Goal: Task Accomplishment & Management: Use online tool/utility

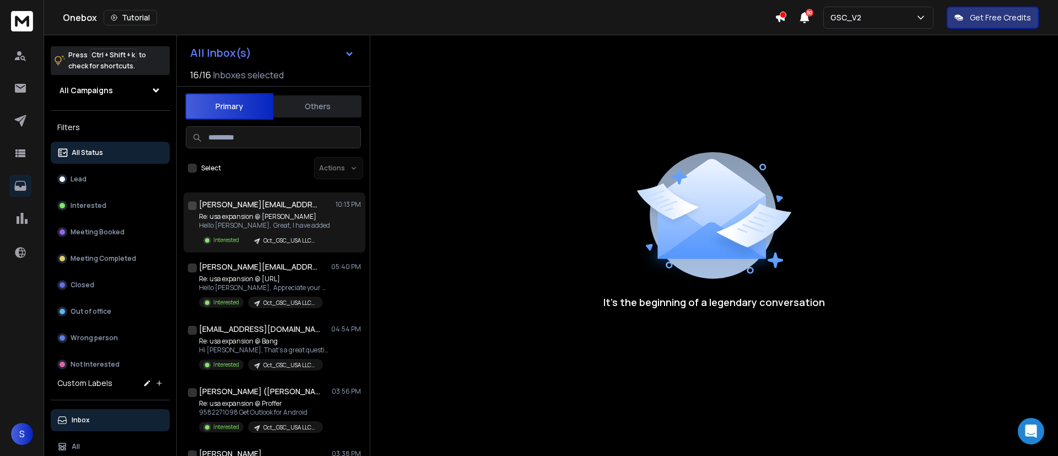
scroll to position [67, 0]
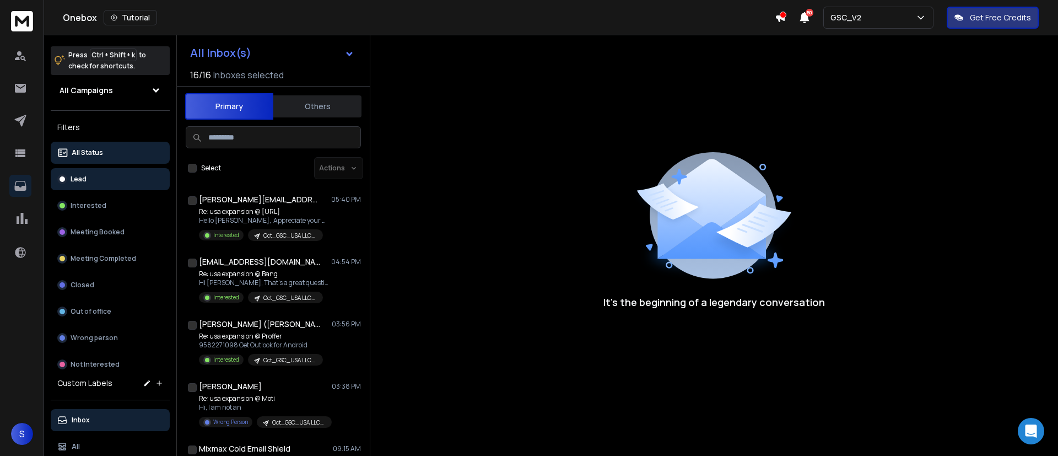
click at [90, 177] on button "Lead" at bounding box center [110, 179] width 119 height 22
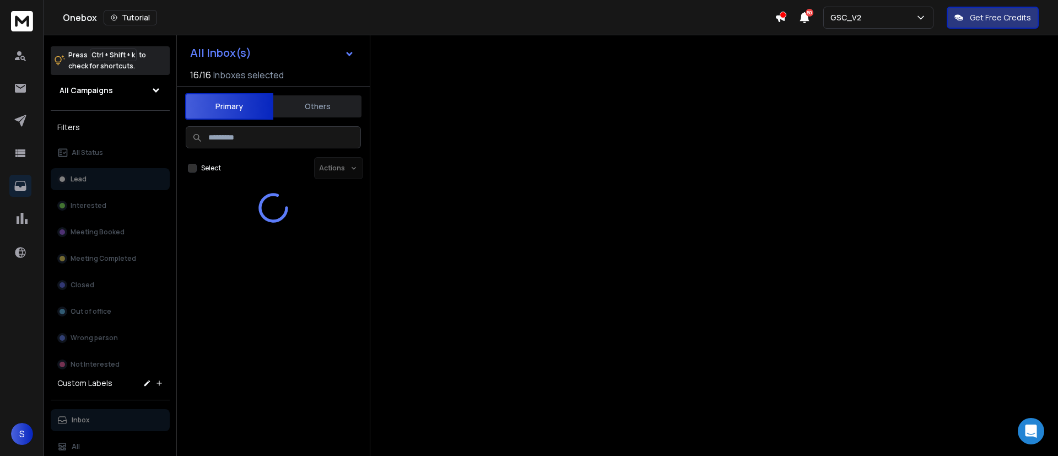
scroll to position [0, 0]
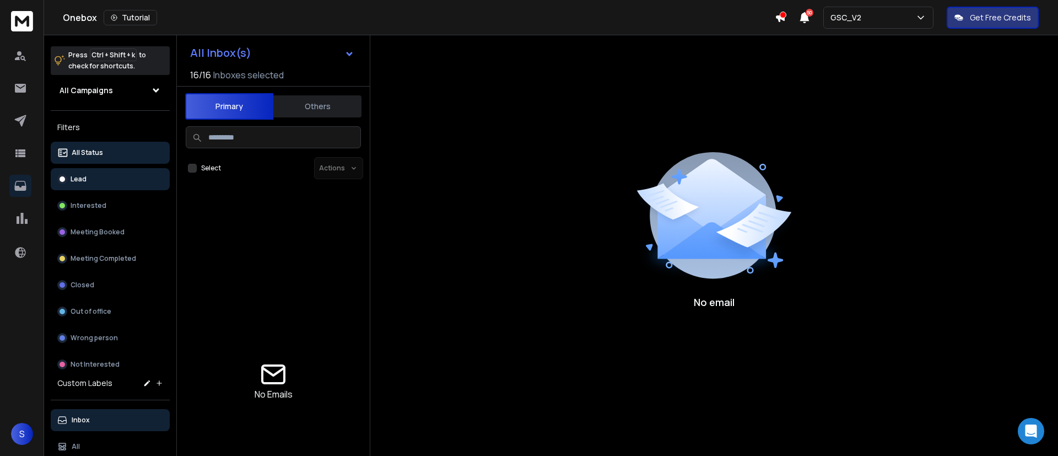
click at [106, 151] on button "All Status" at bounding box center [110, 153] width 119 height 22
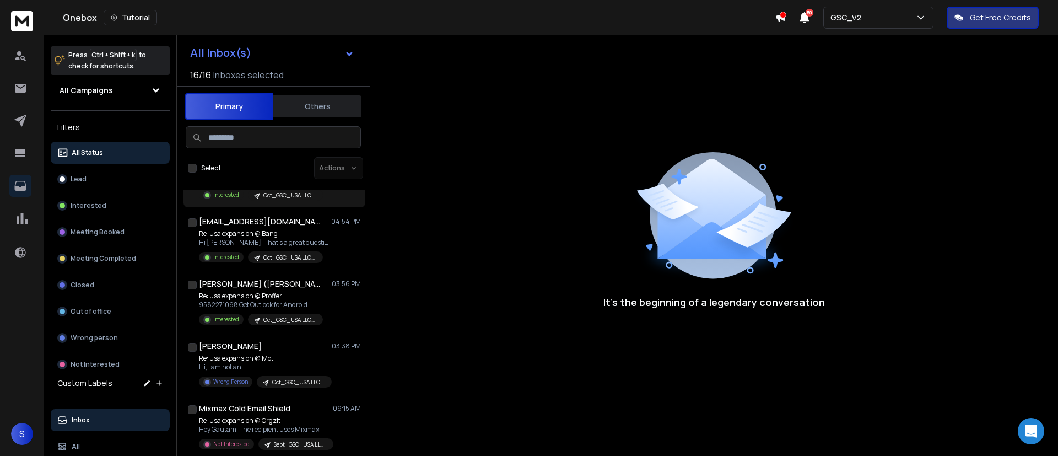
scroll to position [110, 0]
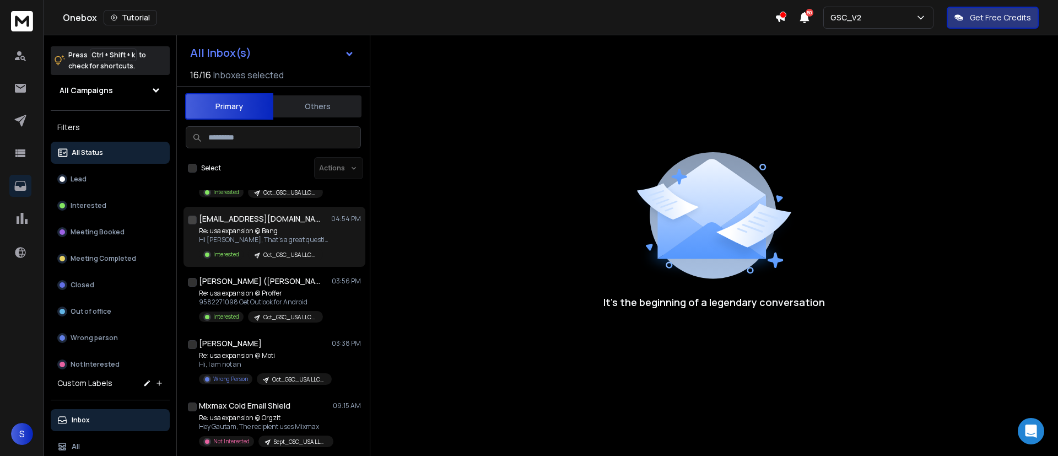
click at [277, 235] on p "Hi [PERSON_NAME], That’s a great question" at bounding box center [265, 239] width 132 height 9
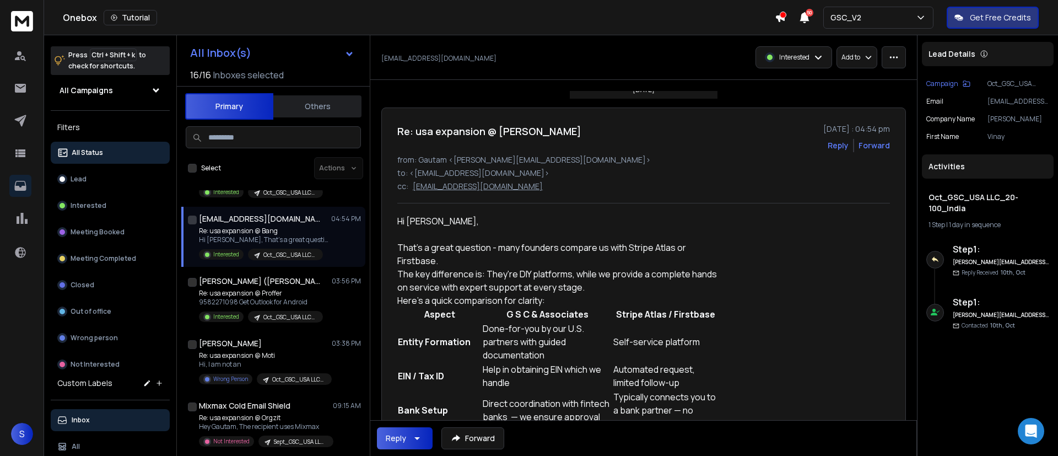
scroll to position [8, 0]
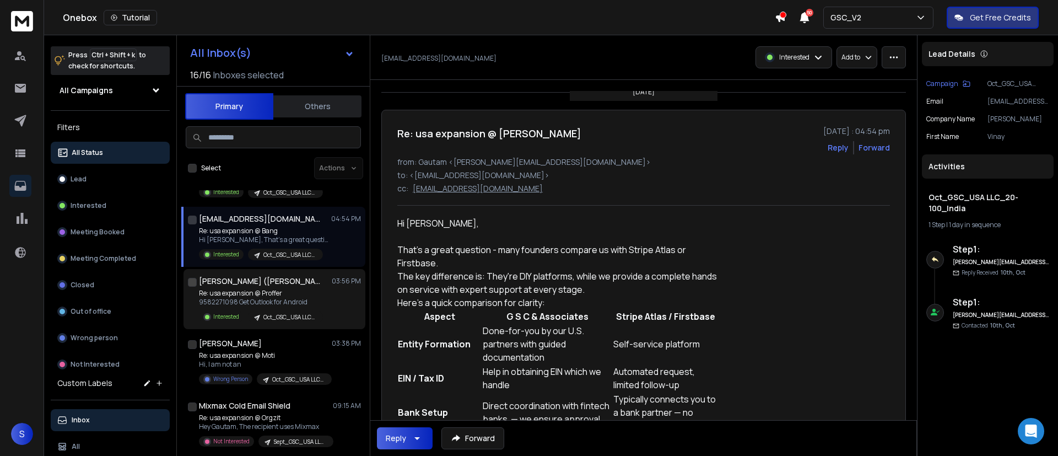
click at [252, 298] on p "9582271098 Get Outlook for Android" at bounding box center [261, 302] width 124 height 9
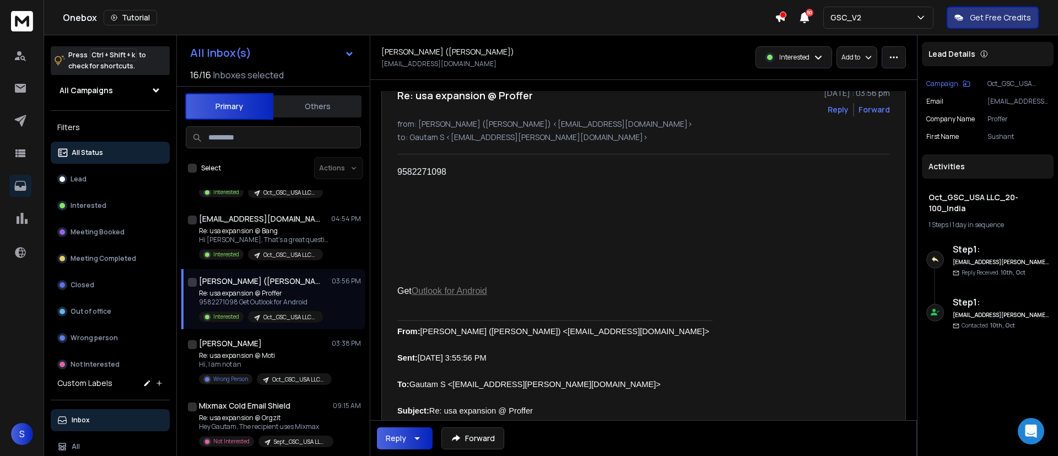
scroll to position [39, 0]
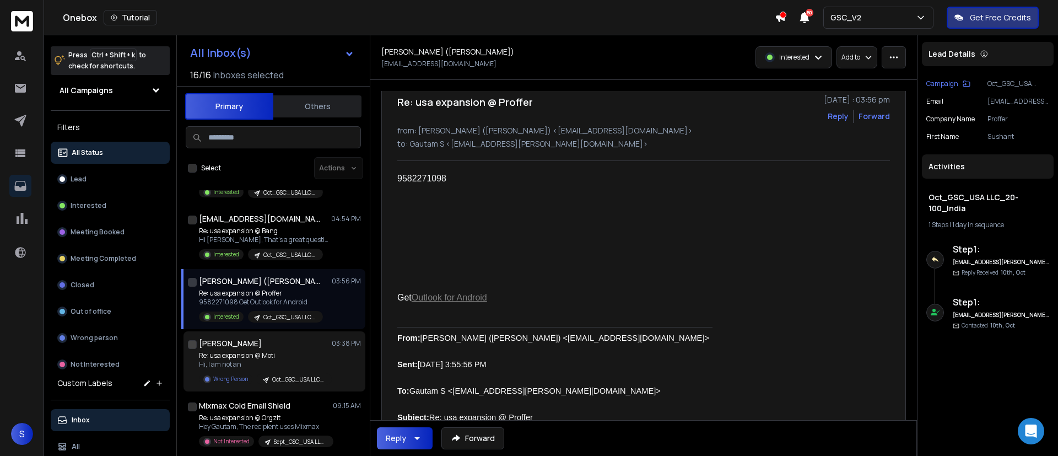
click at [244, 367] on p "Hi, I am not an" at bounding box center [265, 364] width 132 height 9
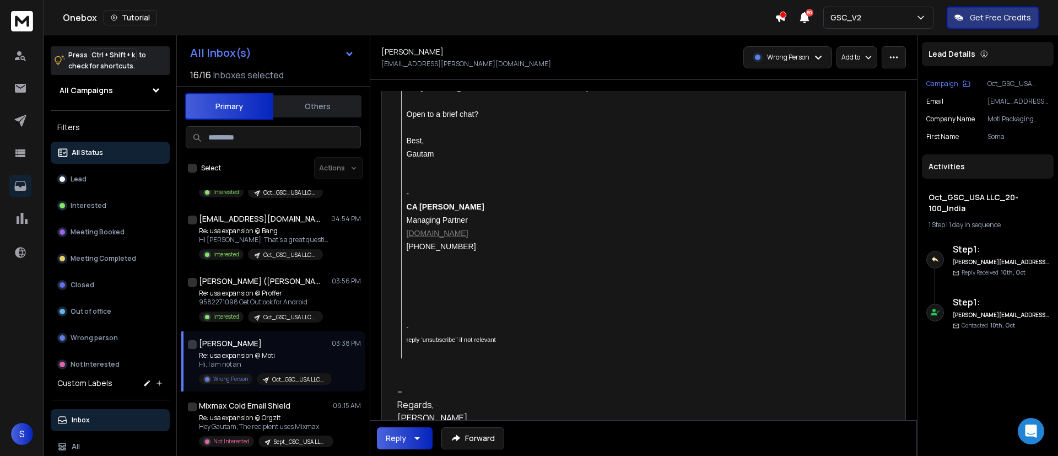
scroll to position [445, 0]
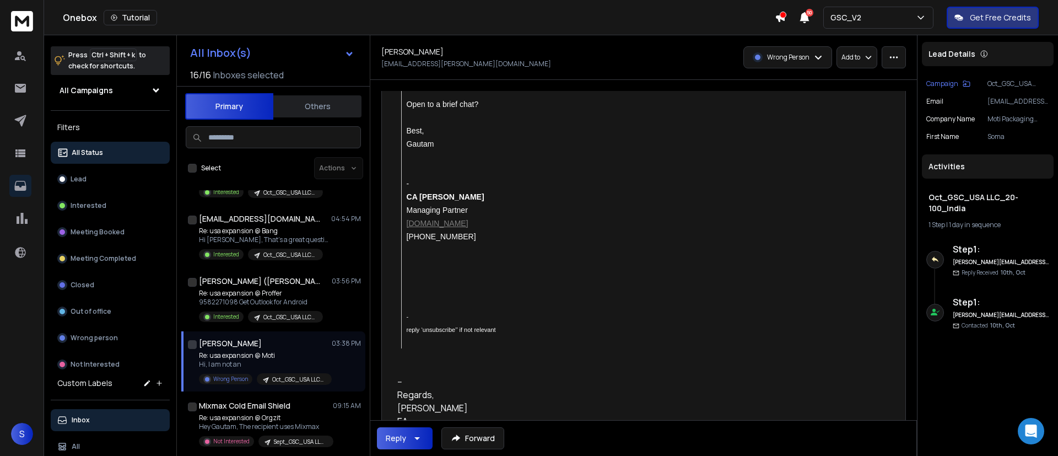
click at [794, 63] on div "Wrong Person" at bounding box center [788, 57] width 88 height 21
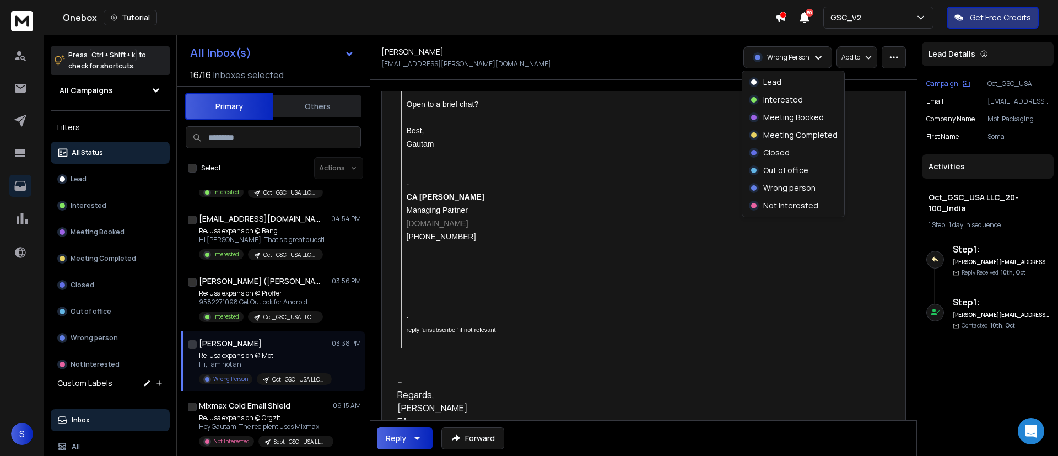
click at [709, 132] on div "Best," at bounding box center [563, 129] width 313 height 13
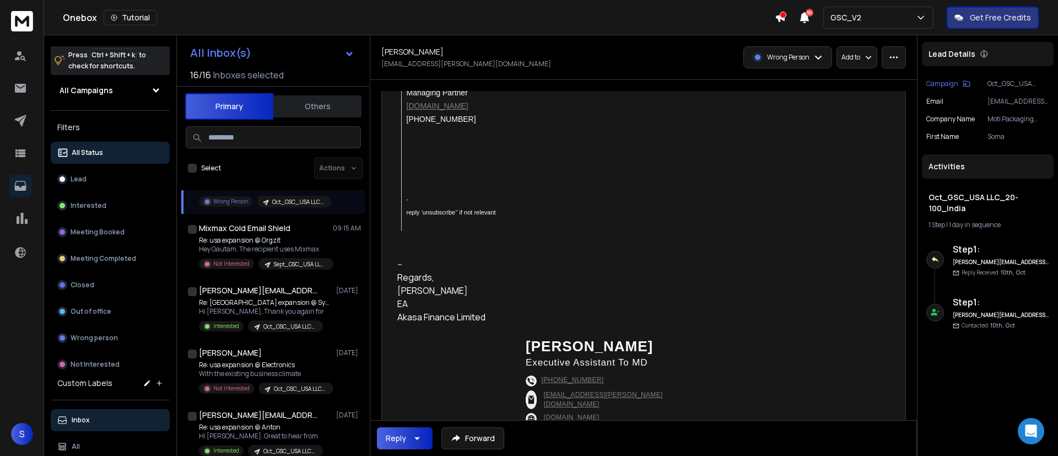
scroll to position [287, 0]
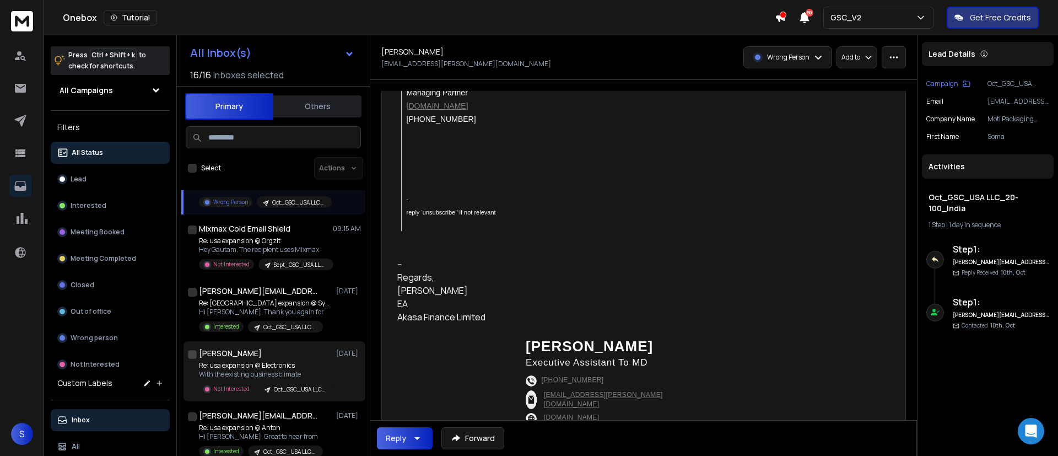
click at [285, 377] on p "With the existing business climate" at bounding box center [265, 374] width 132 height 9
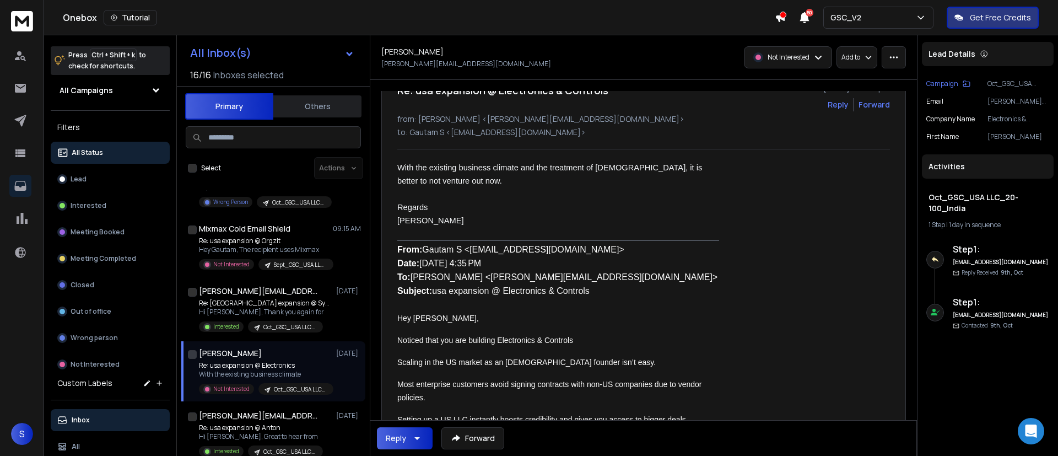
scroll to position [60, 0]
